Goal: Communication & Community: Answer question/provide support

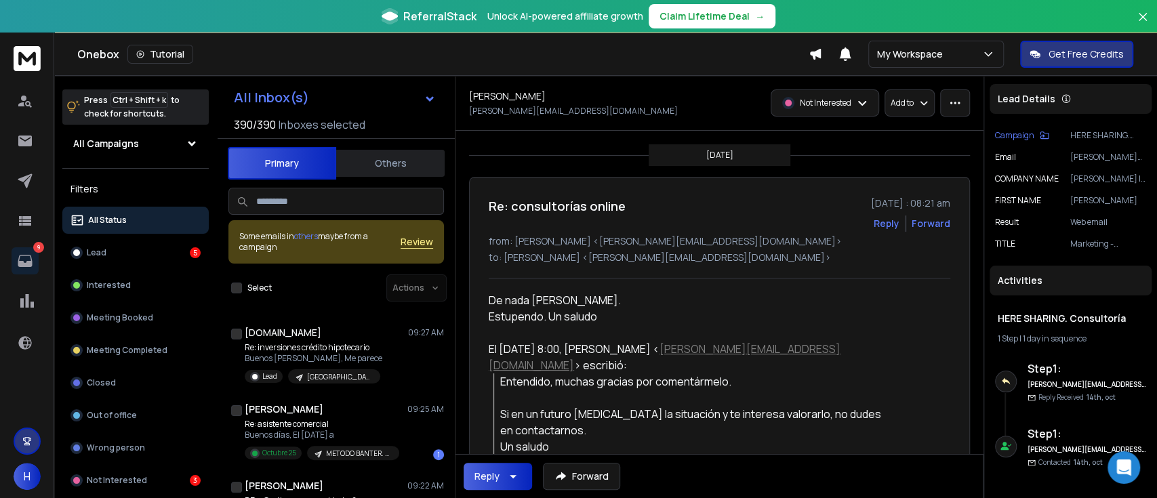
scroll to position [722, 0]
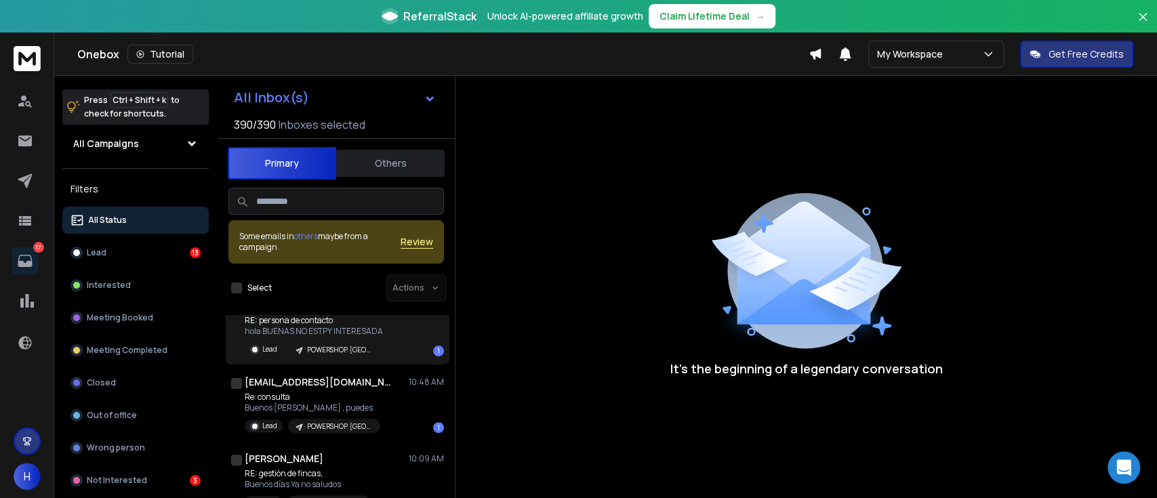
scroll to position [361, 0]
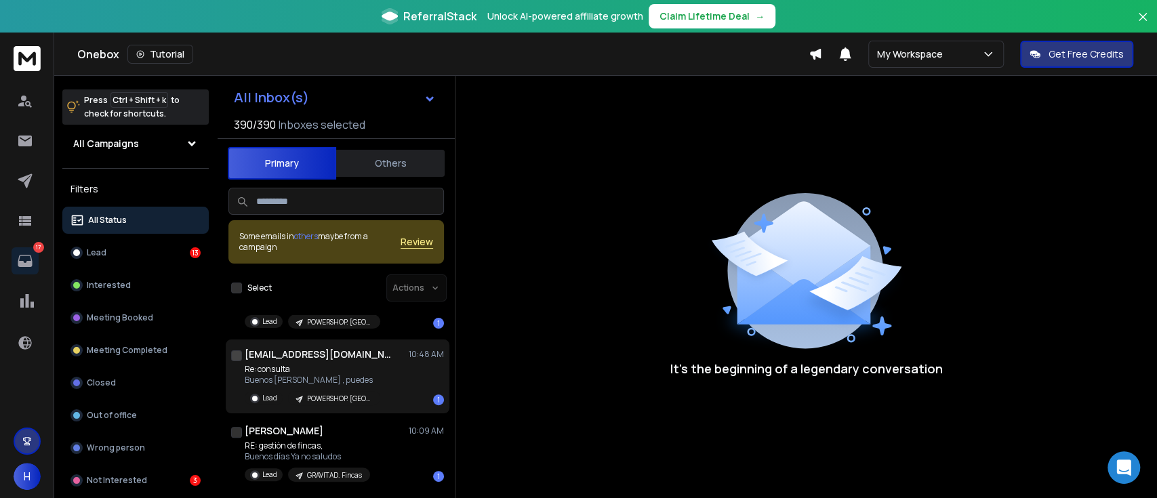
click at [380, 368] on div "Re: consulta Buenos [PERSON_NAME] , puedes Lead POWERSHOP. [DATE]" at bounding box center [344, 384] width 199 height 41
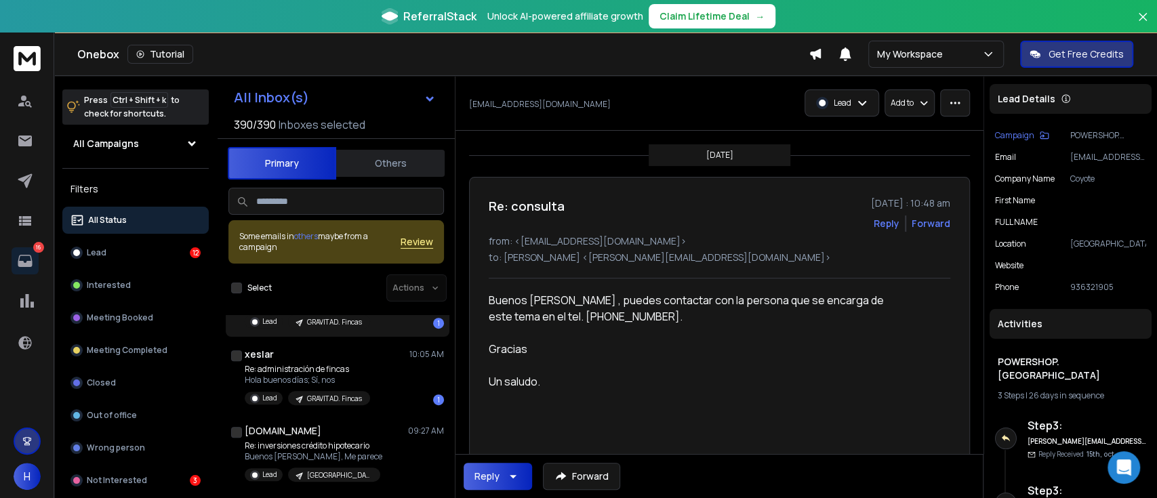
scroll to position [542, 0]
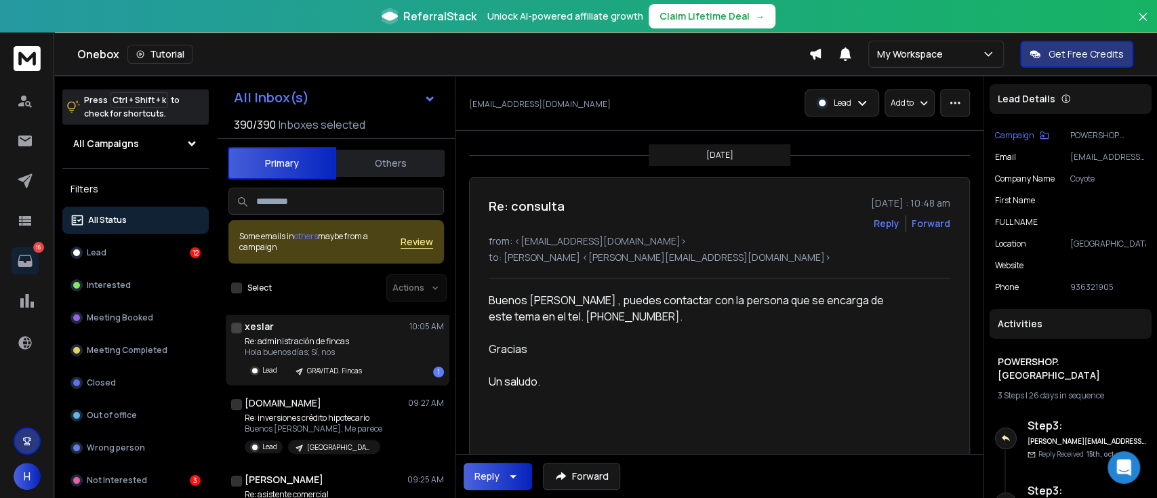
click at [354, 357] on p "Hola buenos días; Sí, nos" at bounding box center [307, 352] width 125 height 11
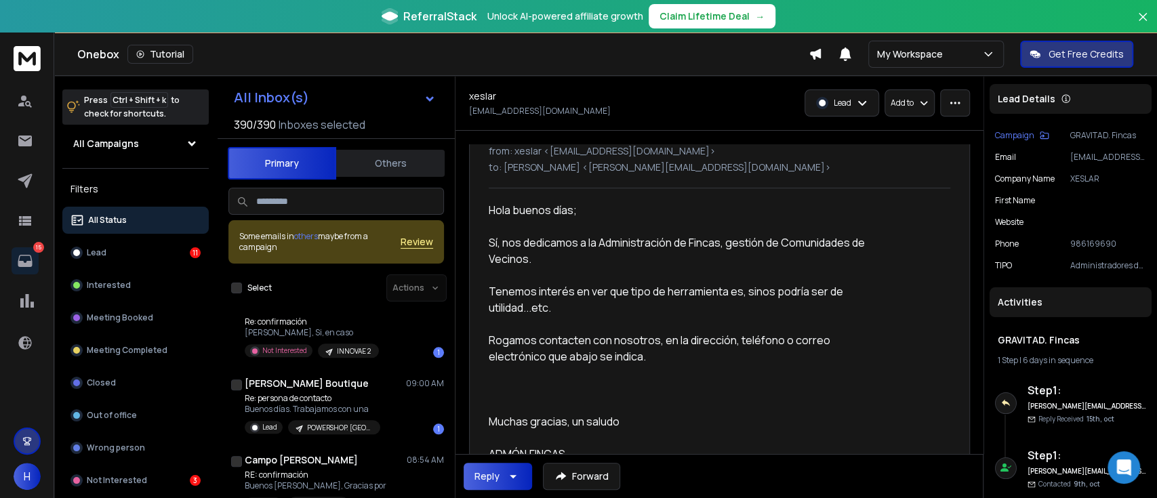
scroll to position [994, 0]
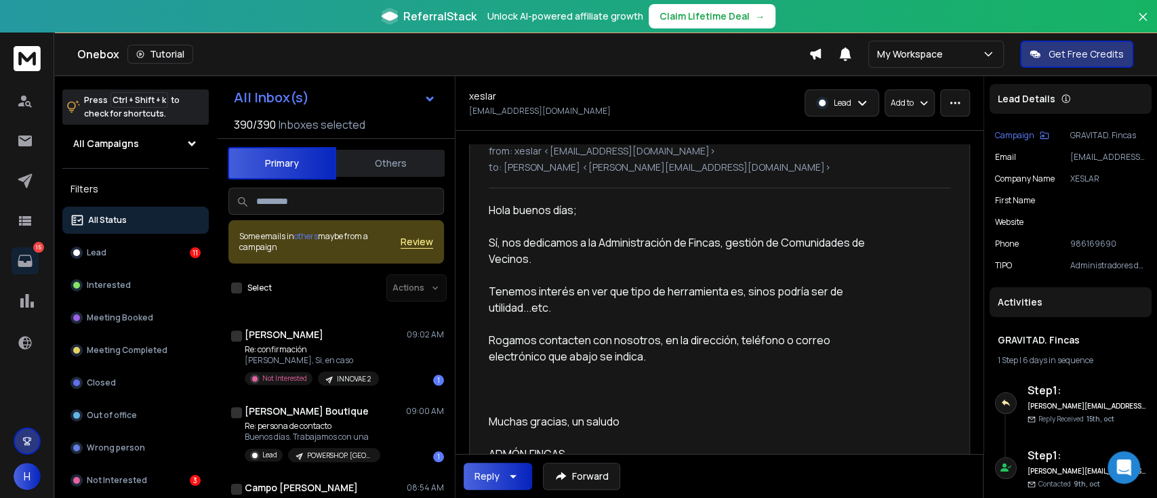
click at [310, 208] on input at bounding box center [336, 201] width 216 height 27
click at [310, 207] on input at bounding box center [336, 201] width 216 height 27
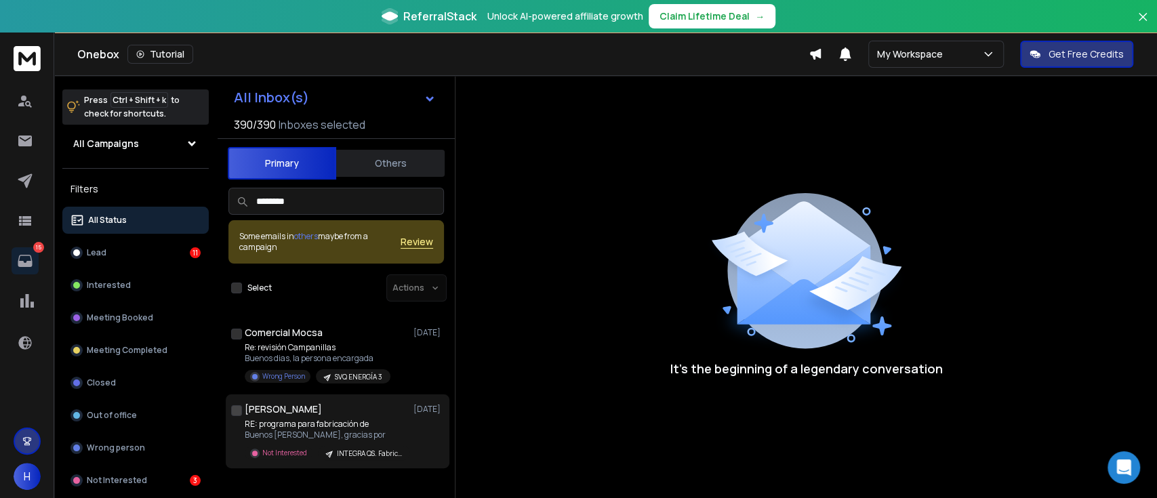
click at [369, 426] on p "RE: programa para fabricación de" at bounding box center [326, 424] width 163 height 11
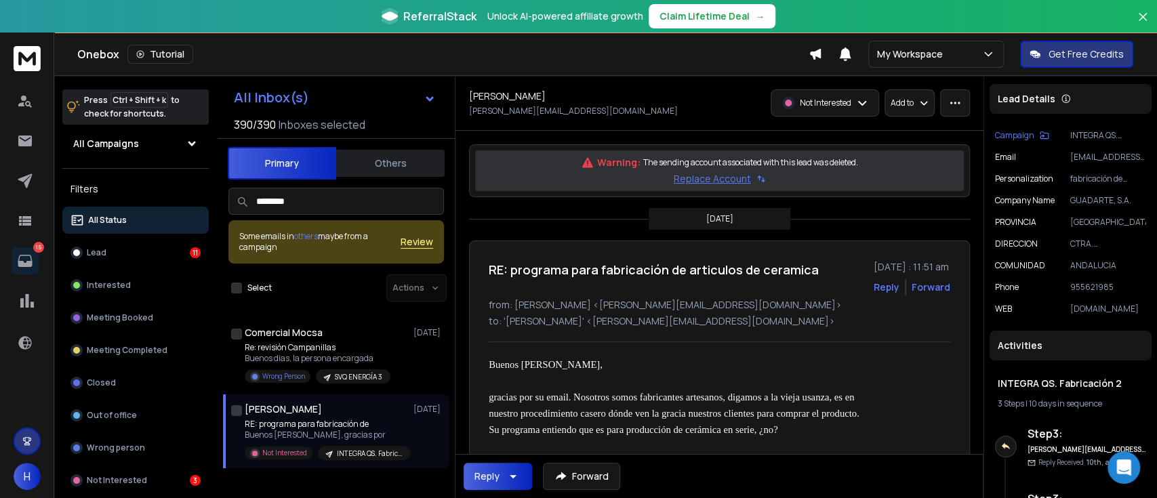
click at [151, 258] on button "Lead 11" at bounding box center [135, 252] width 146 height 27
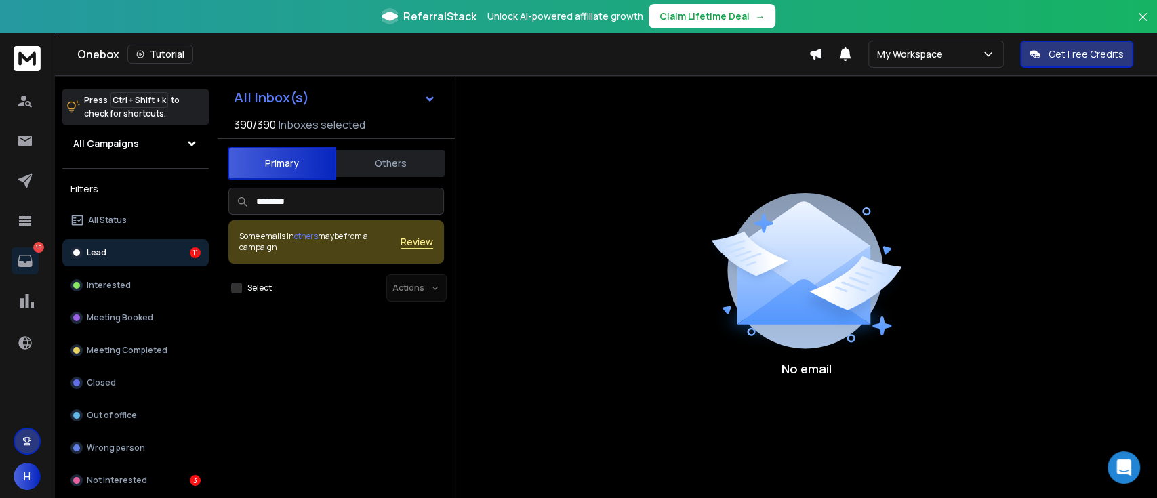
click at [291, 205] on input "********" at bounding box center [336, 201] width 216 height 27
click at [290, 205] on input "********" at bounding box center [336, 201] width 216 height 27
drag, startPoint x: 92, startPoint y: 224, endPoint x: 138, endPoint y: 218, distance: 46.5
click at [91, 224] on p "All Status" at bounding box center [107, 220] width 39 height 11
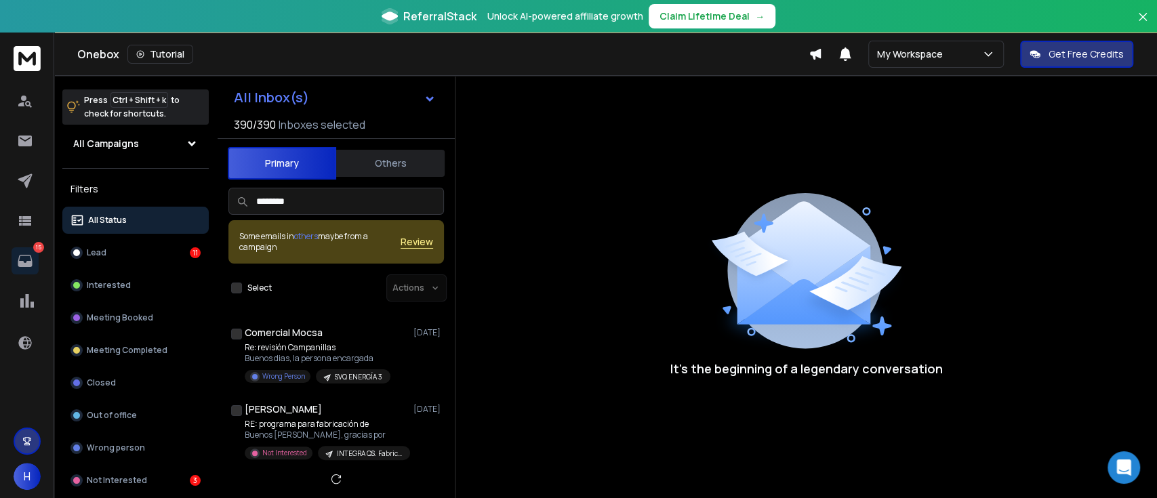
click at [282, 202] on input "********" at bounding box center [336, 201] width 216 height 27
type input "*"
click at [97, 147] on h1 "All Campaigns" at bounding box center [106, 144] width 66 height 14
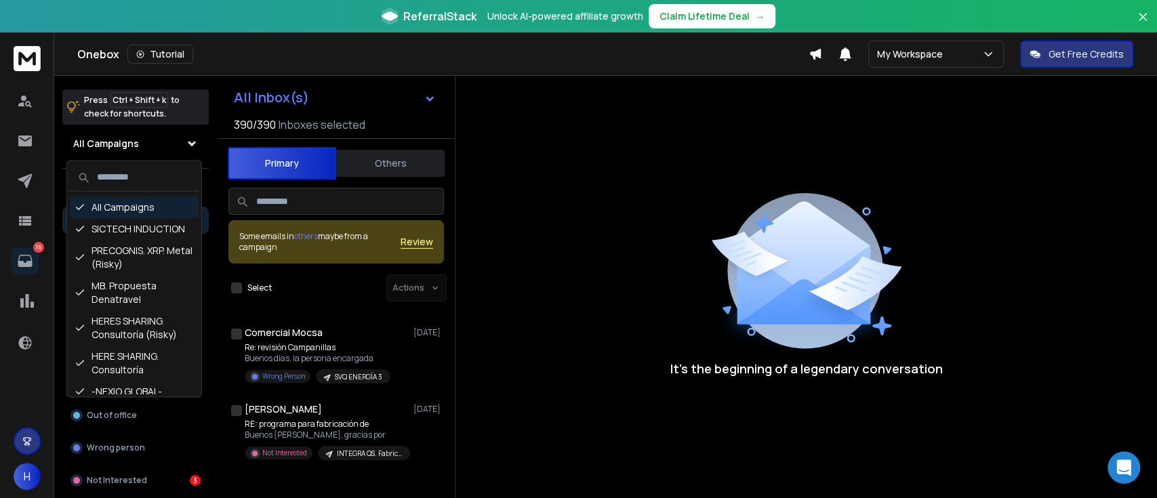
click at [137, 203] on div "All Campaigns" at bounding box center [134, 208] width 129 height 22
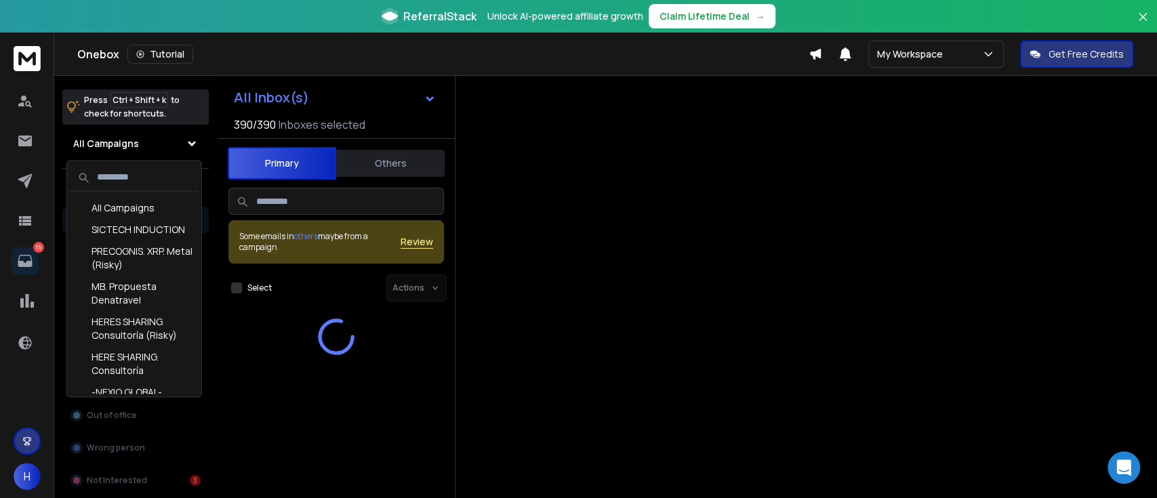
click at [120, 172] on input at bounding box center [134, 176] width 129 height 27
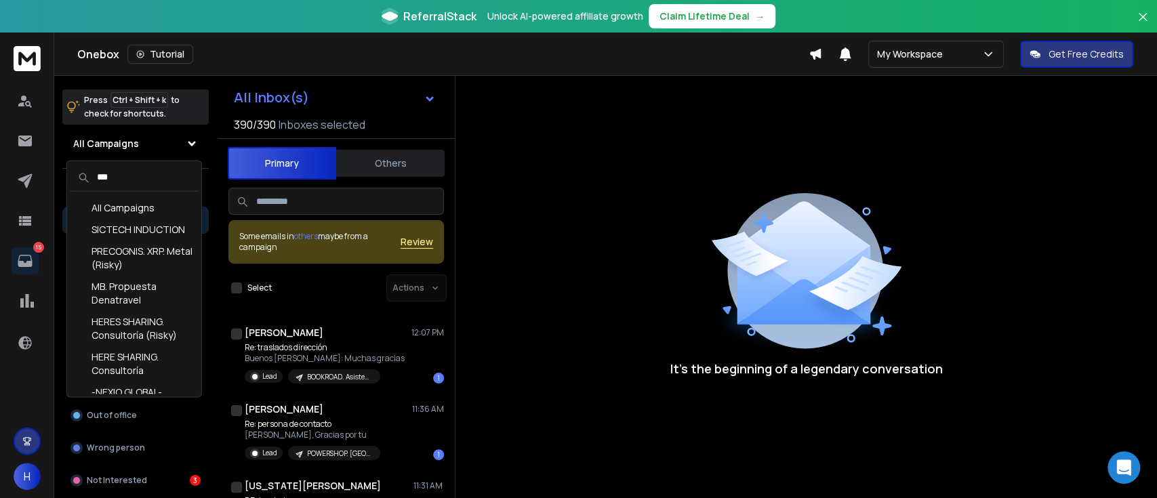
type input "***"
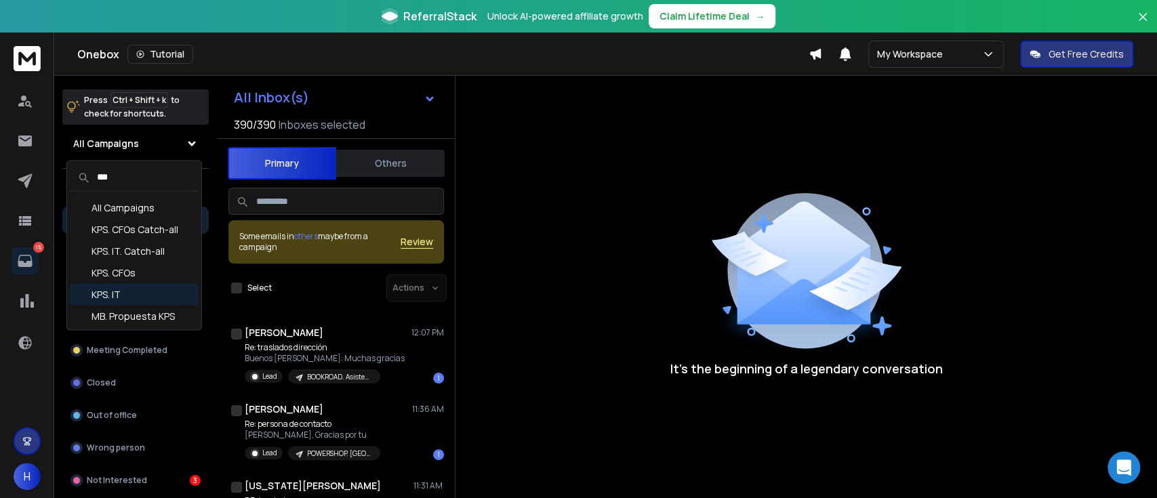
click at [141, 299] on div "KPS. IT" at bounding box center [134, 294] width 129 height 22
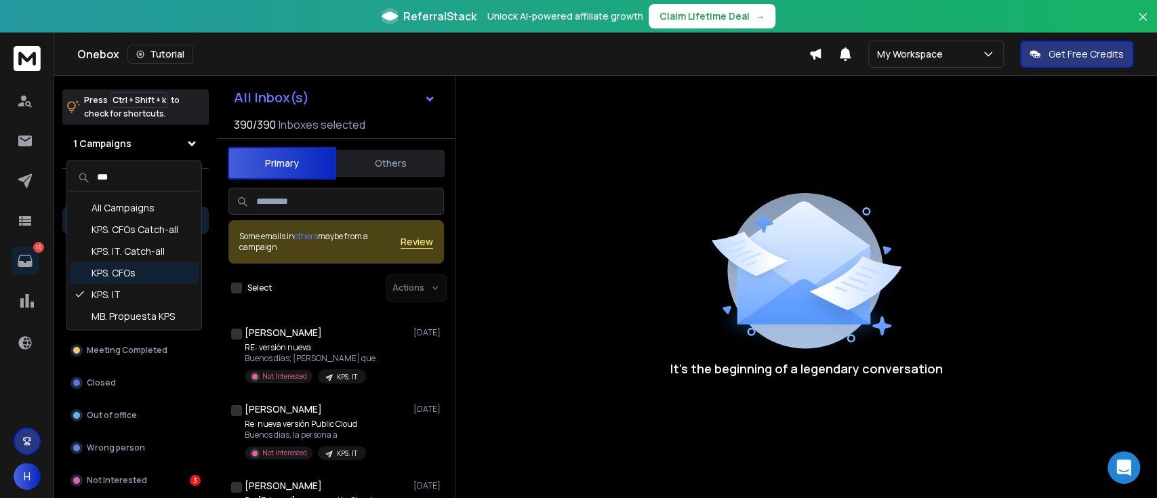
click at [140, 274] on div "KPS. CFOs" at bounding box center [134, 273] width 129 height 22
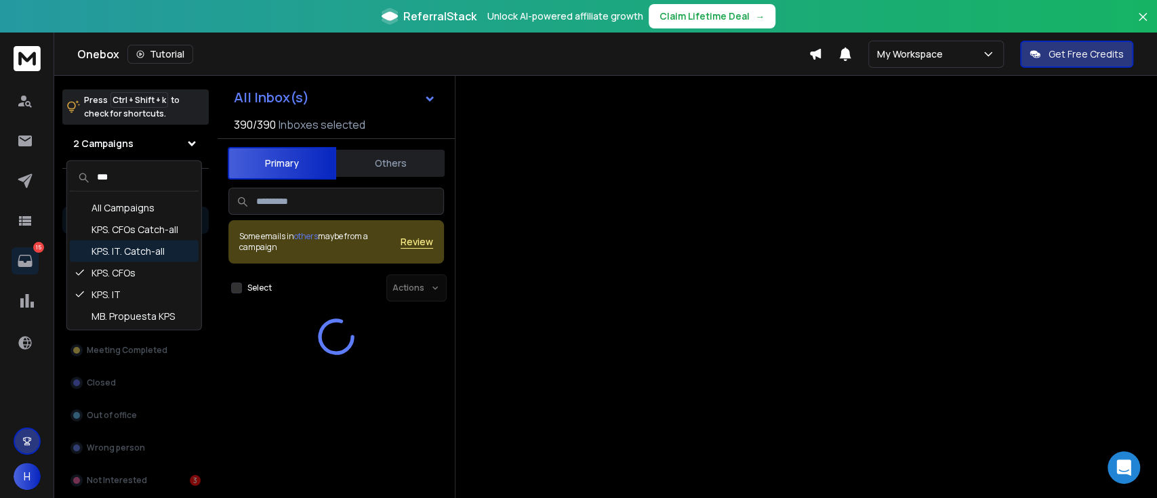
click at [140, 255] on div "KPS. IT. Catch-all" at bounding box center [134, 251] width 129 height 22
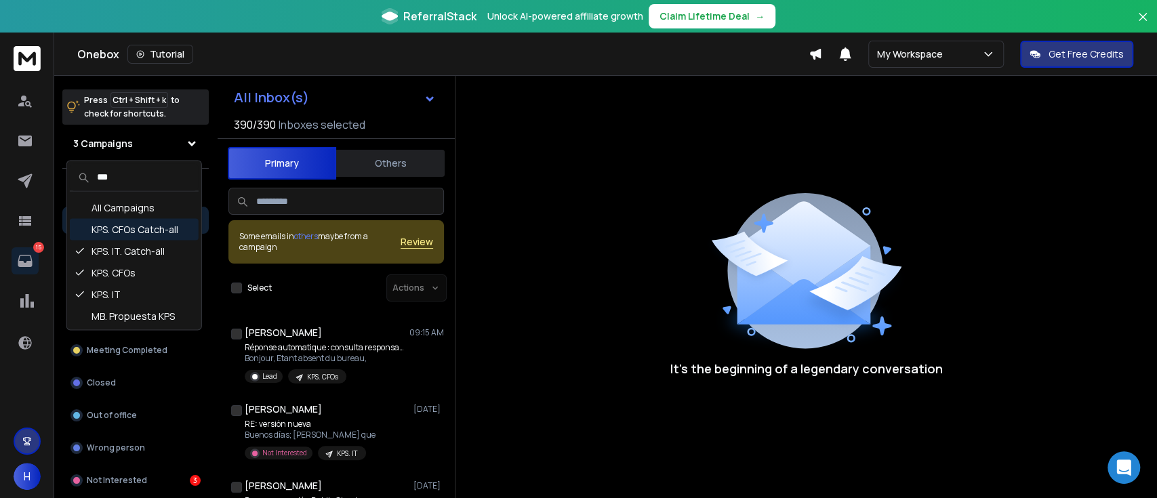
click at [148, 230] on div "KPS. CFOs Catch-all" at bounding box center [134, 229] width 129 height 22
click at [519, 359] on div "It’s the beginning of a legendary conversation" at bounding box center [805, 288] width 701 height 424
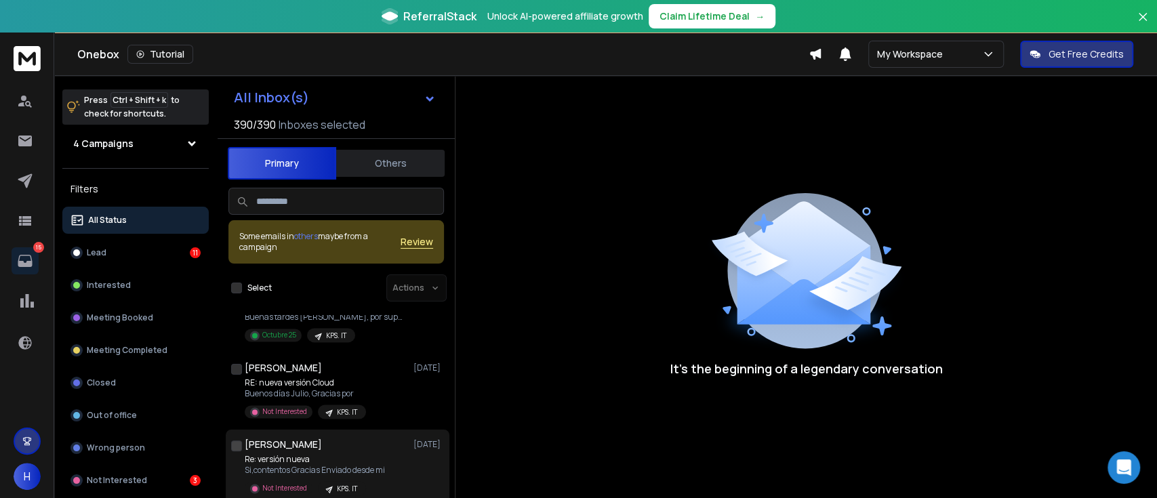
scroll to position [1446, 0]
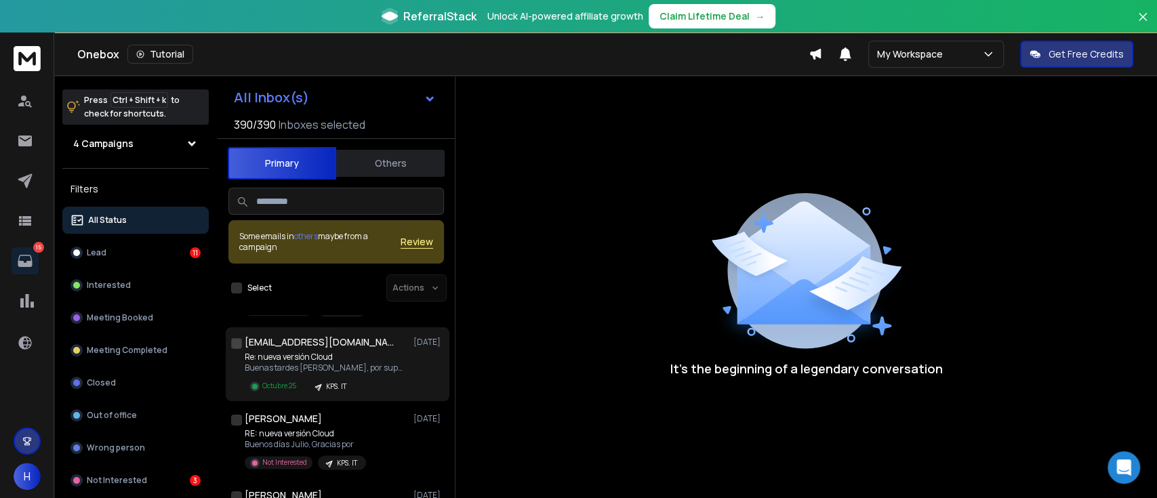
click at [357, 355] on p "Re: nueva versión Cloud" at bounding box center [326, 357] width 163 height 11
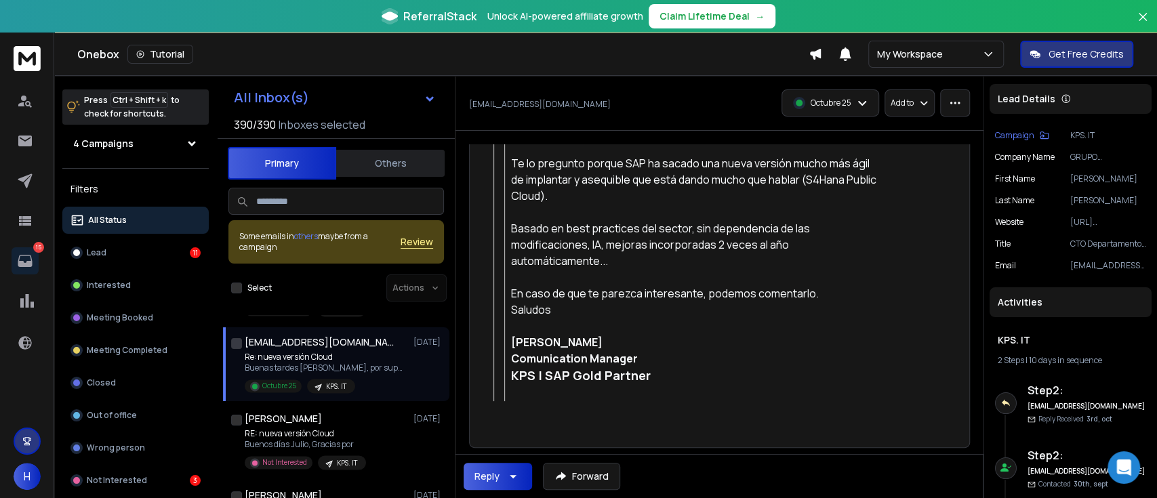
scroll to position [780, 0]
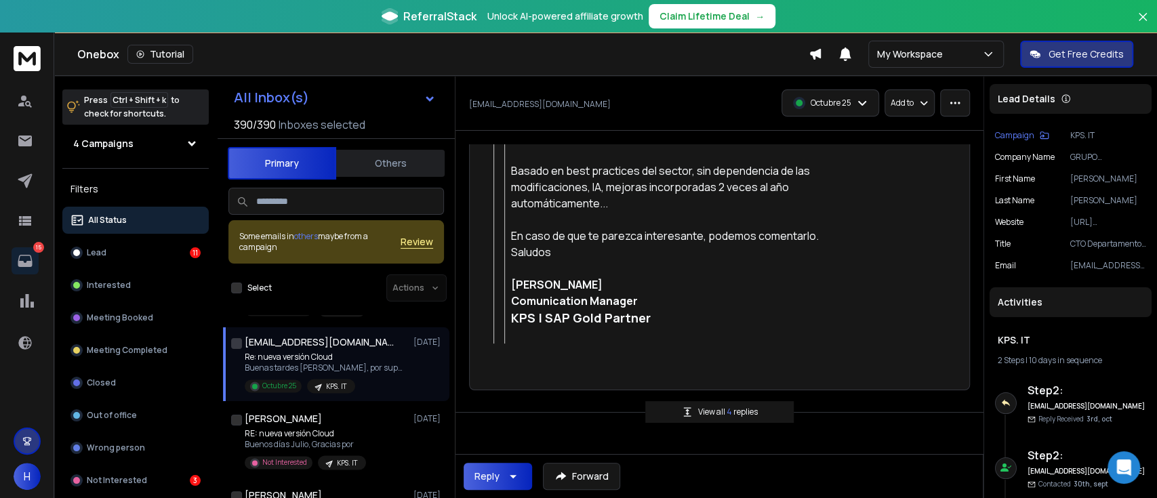
drag, startPoint x: 716, startPoint y: 416, endPoint x: 710, endPoint y: 349, distance: 67.3
click at [716, 417] on div "View all 4 replies" at bounding box center [719, 412] width 149 height 22
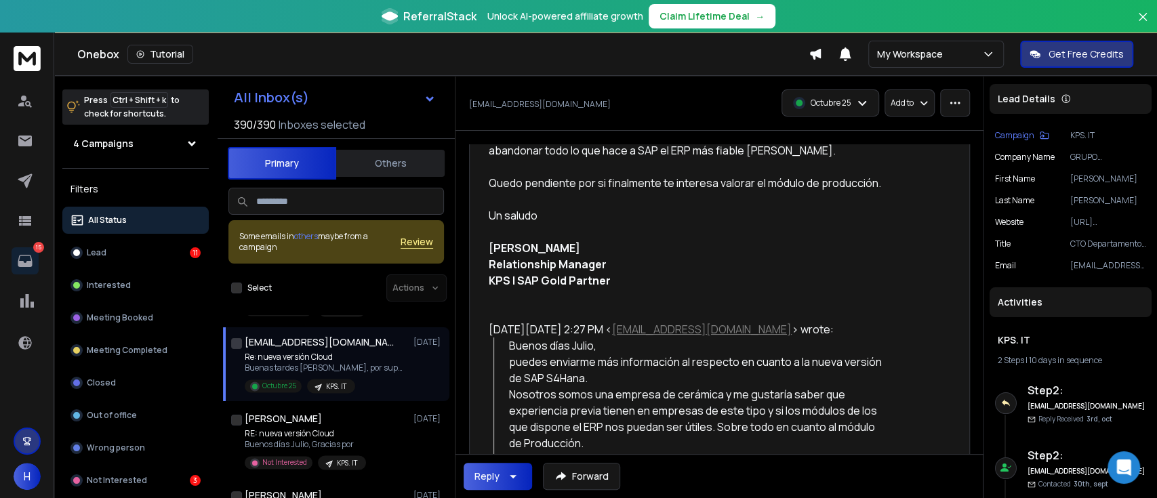
scroll to position [1683, 0]
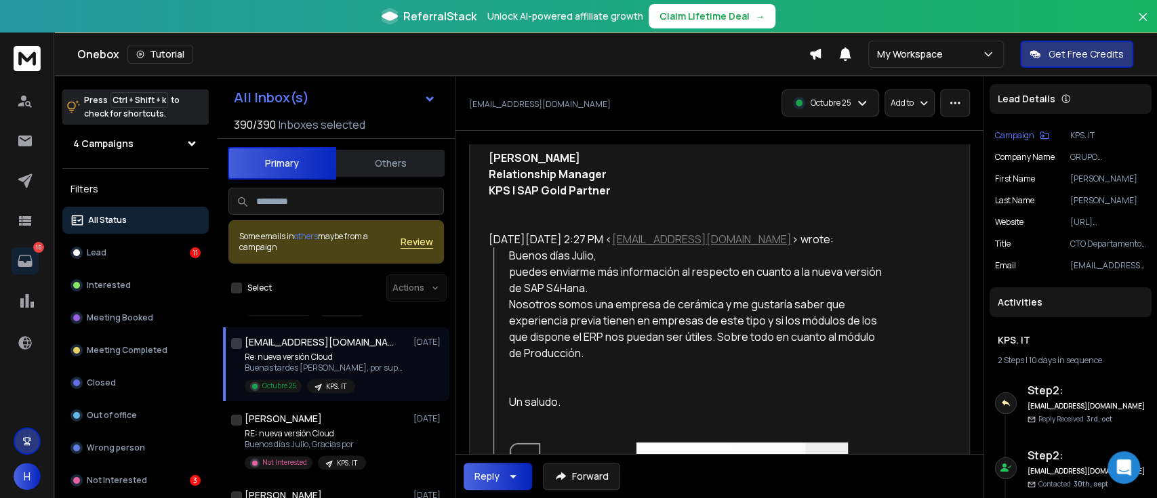
click at [1090, 157] on p "GRUPO [PERSON_NAME] GRES INTERNACIONAL" at bounding box center [1108, 157] width 76 height 11
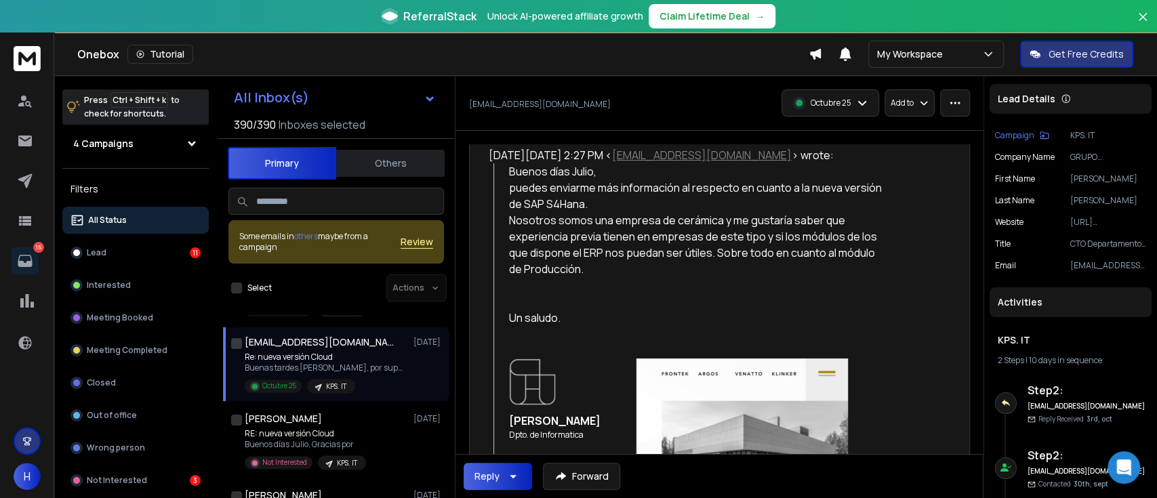
scroll to position [1864, 0]
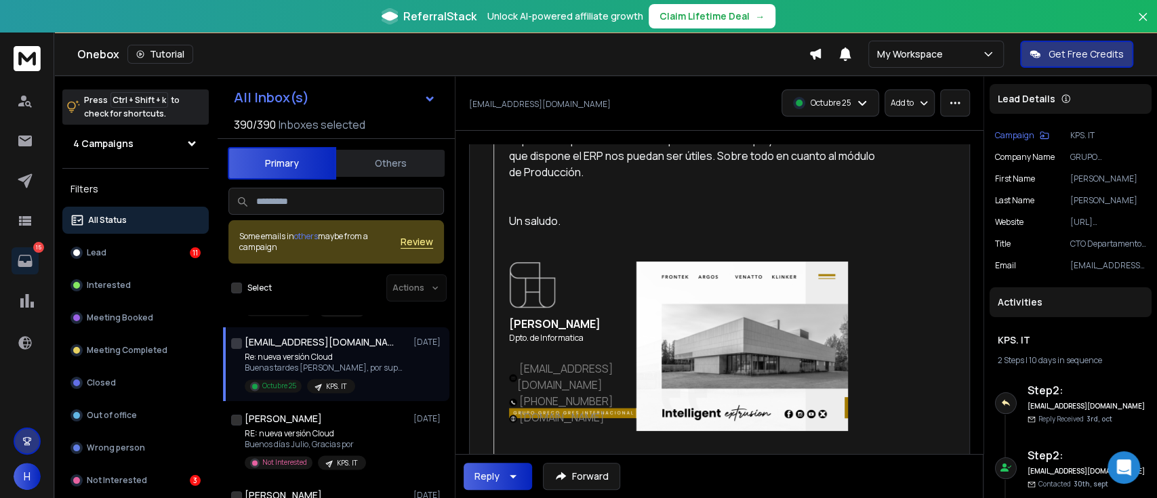
click at [546, 321] on strong "[PERSON_NAME]" at bounding box center [554, 323] width 91 height 15
copy strong "[PERSON_NAME]"
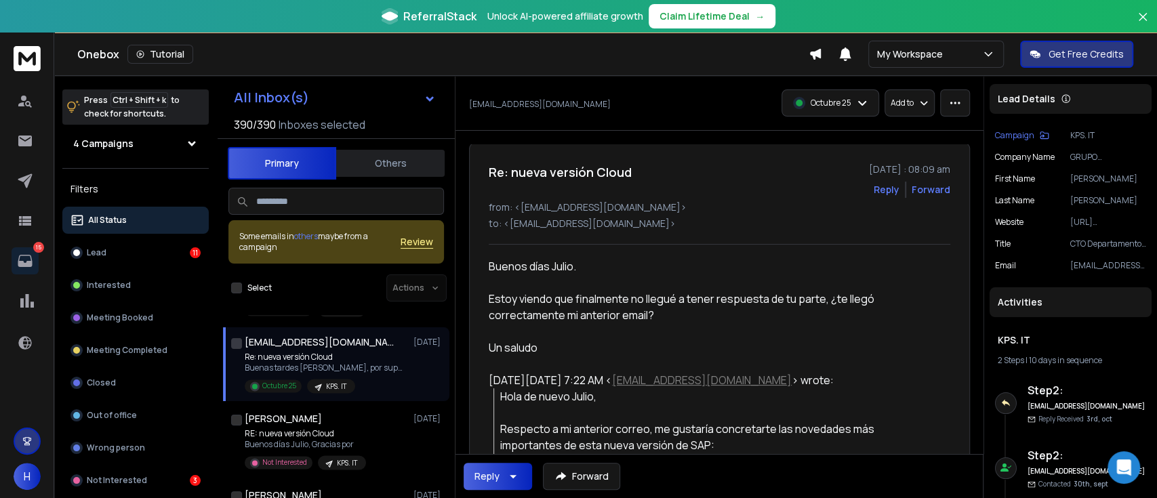
scroll to position [0, 0]
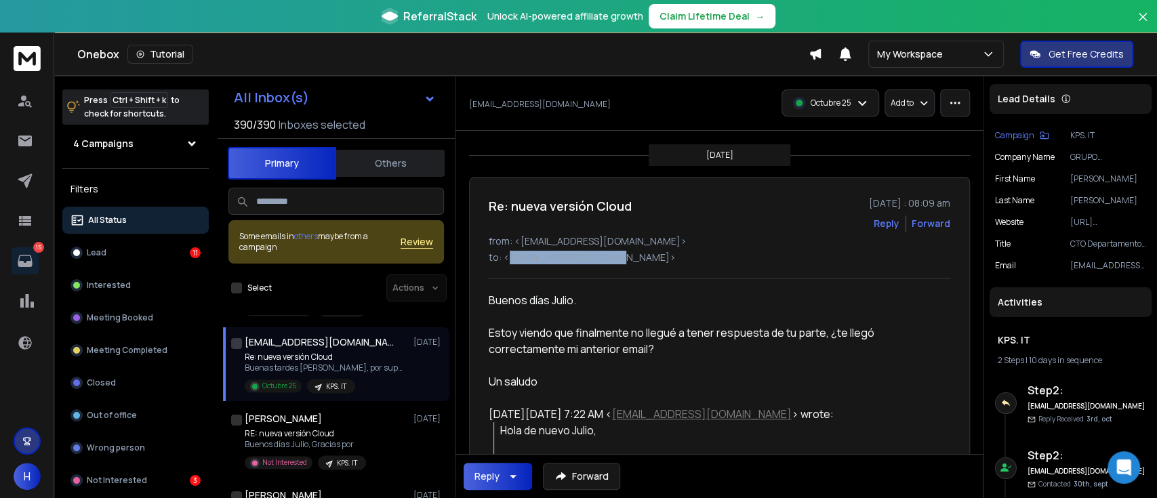
drag, startPoint x: 605, startPoint y: 258, endPoint x: 506, endPoint y: 258, distance: 98.9
click at [506, 258] on p "to: <[EMAIL_ADDRESS][DOMAIN_NAME]>" at bounding box center [720, 258] width 462 height 14
copy p "[EMAIL_ADDRESS][DOMAIN_NAME]"
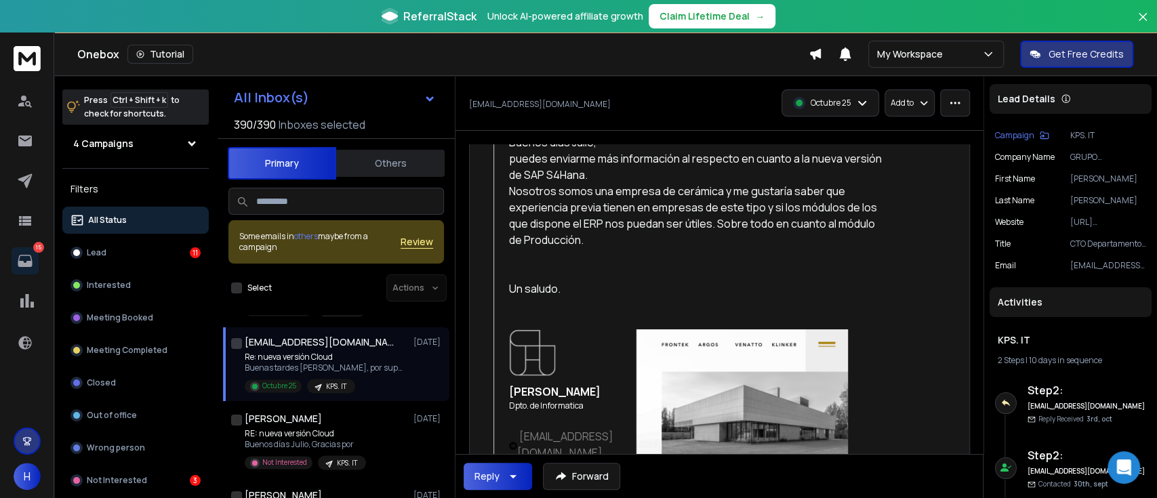
scroll to position [1717, 0]
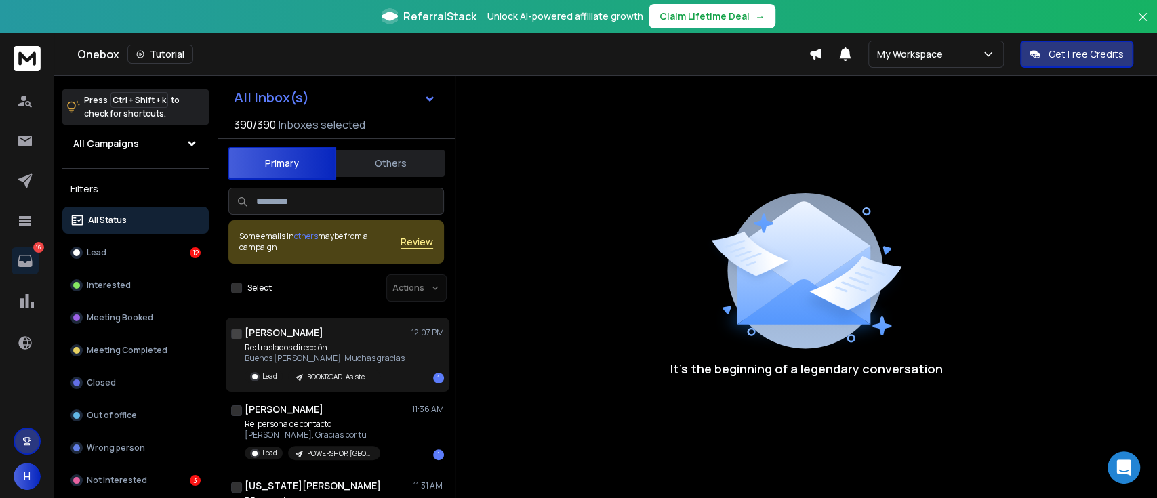
click at [346, 340] on div "Shan El Olivar 12:07 PM Re: traslados dirección Buenos días, Julio: Muchas grac…" at bounding box center [344, 355] width 199 height 58
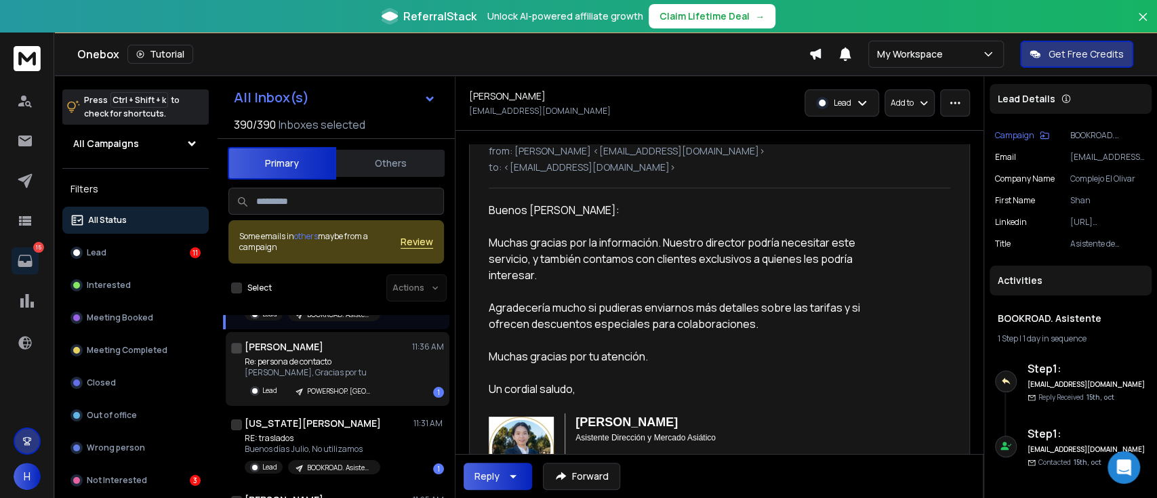
scroll to position [90, 0]
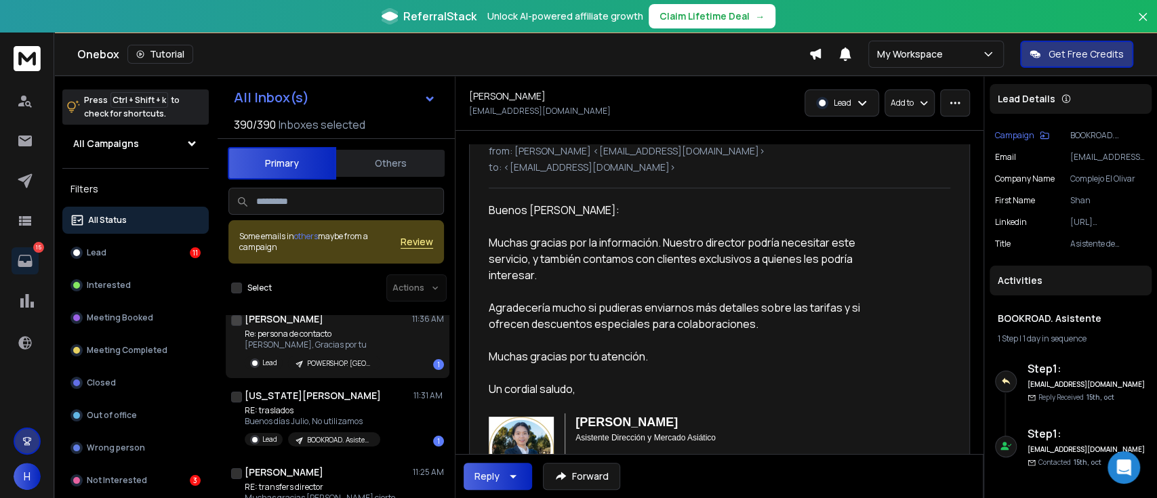
click at [369, 351] on div "Re: persona de contacto Hola Alejandro, Gracias por tu Lead POWERSHOP. Septiemb…" at bounding box center [313, 349] width 136 height 41
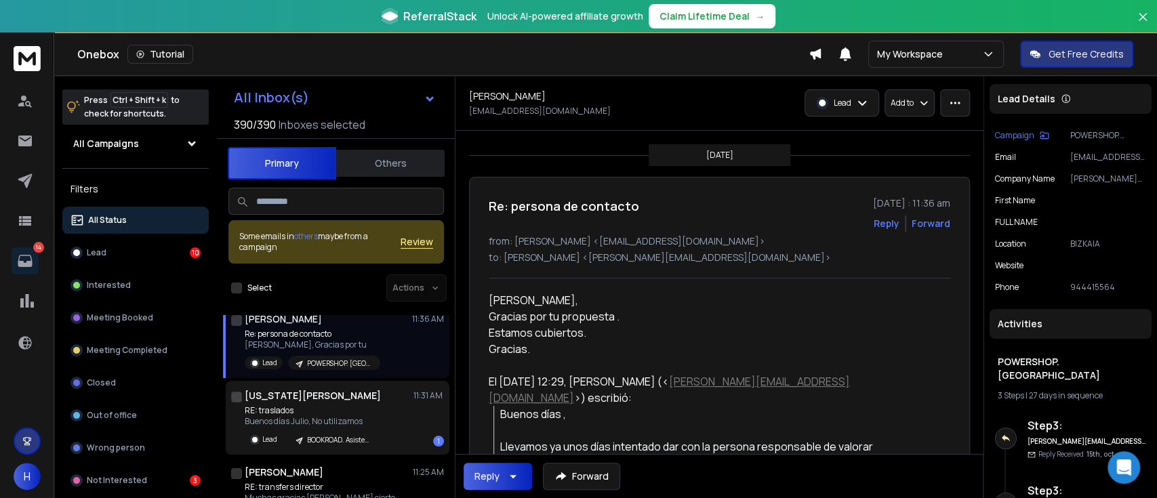
click at [359, 409] on p "RE: traslados" at bounding box center [313, 410] width 136 height 11
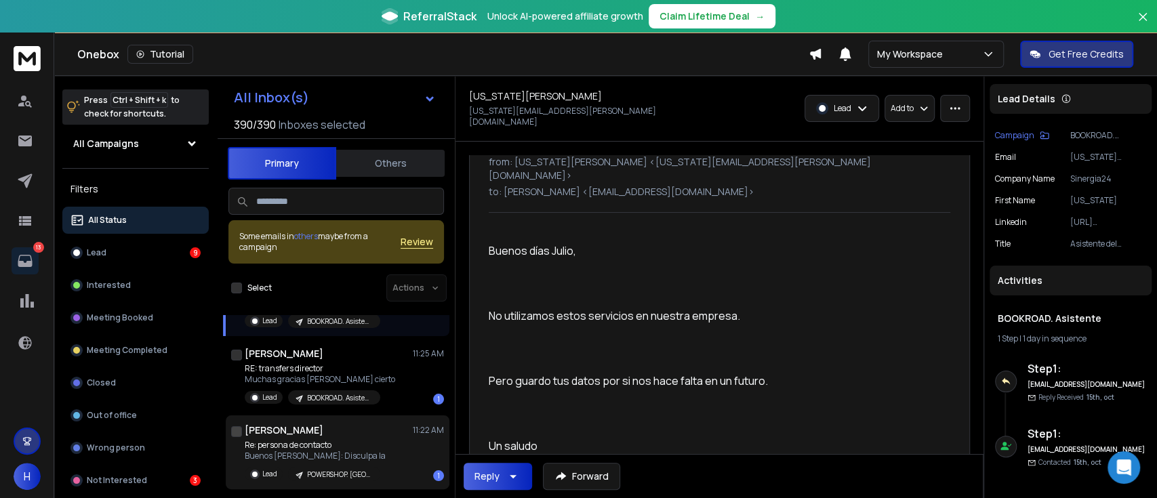
scroll to position [180, 0]
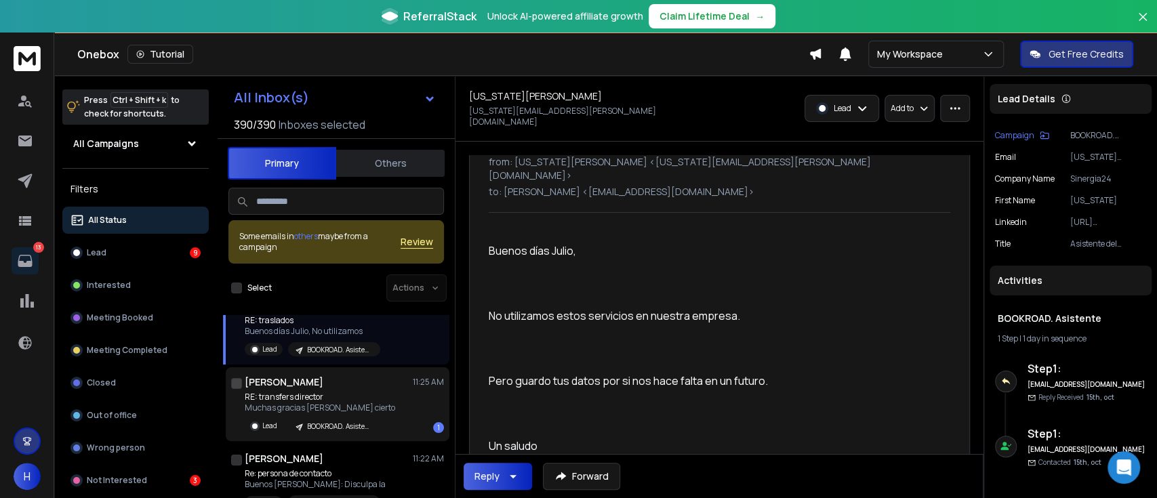
click at [358, 405] on p "Muchas gracias [PERSON_NAME] cierto" at bounding box center [320, 408] width 150 height 11
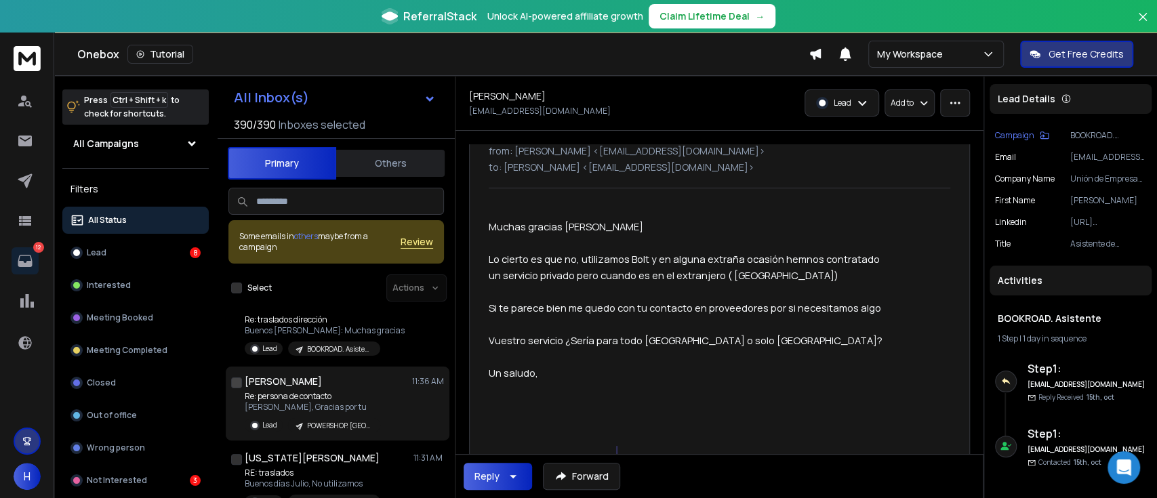
scroll to position [0, 0]
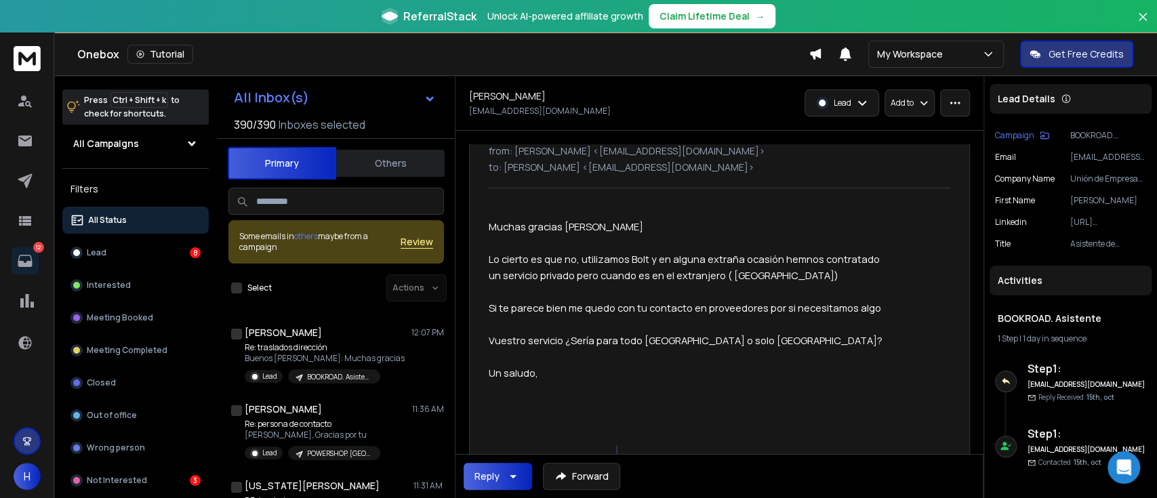
click at [309, 198] on input at bounding box center [336, 201] width 216 height 27
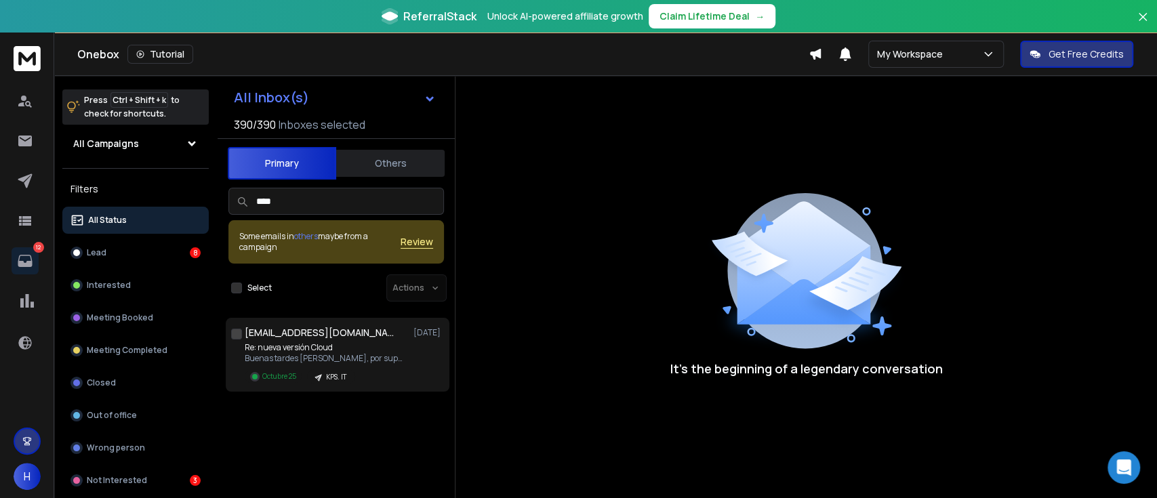
type input "****"
click at [335, 350] on p "Re: nueva versión Cloud" at bounding box center [326, 347] width 163 height 11
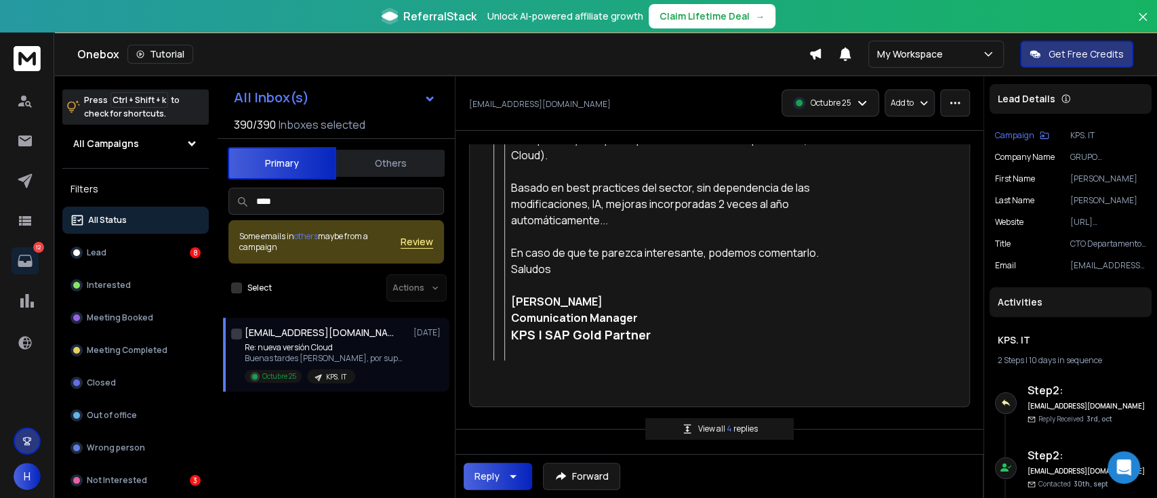
scroll to position [780, 0]
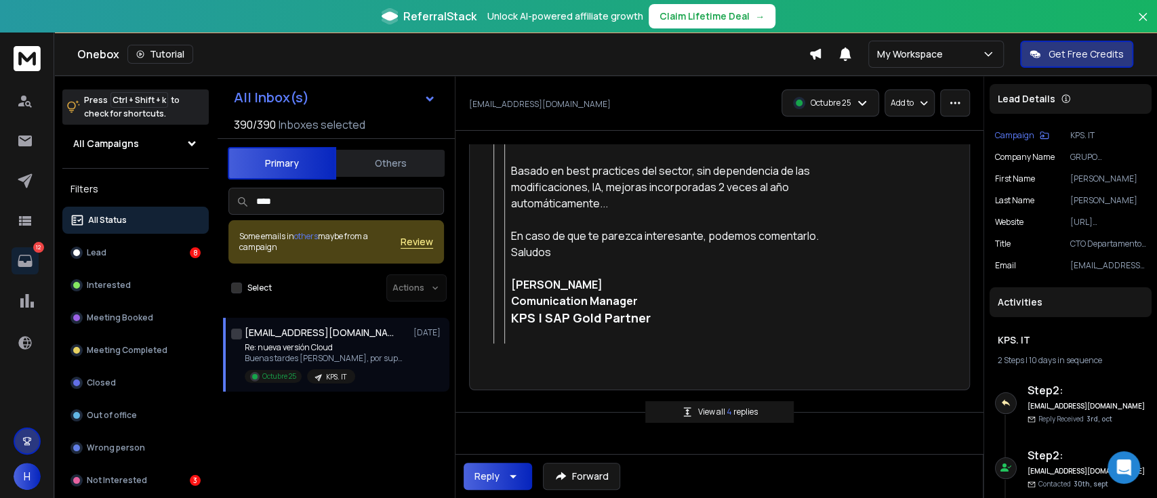
click at [731, 407] on p "View all 4 replies" at bounding box center [728, 412] width 60 height 11
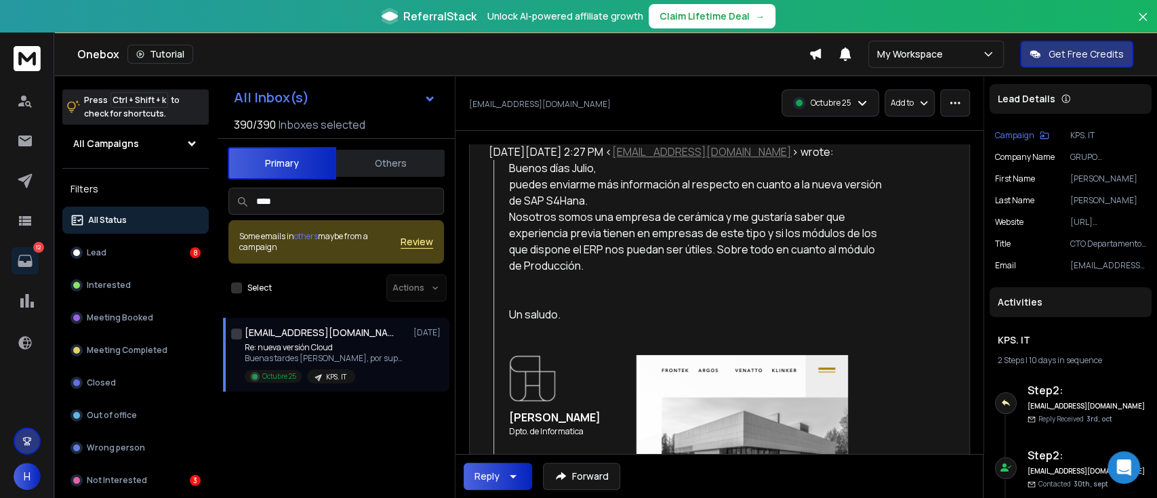
scroll to position [1683, 0]
